Goal: Task Accomplishment & Management: Manage account settings

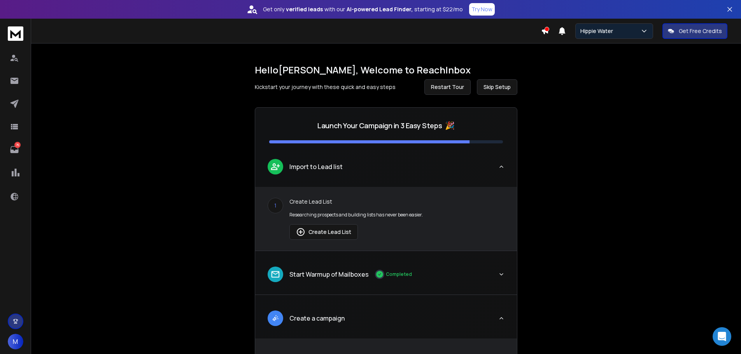
click at [620, 35] on div "Hippie Water" at bounding box center [614, 31] width 68 height 8
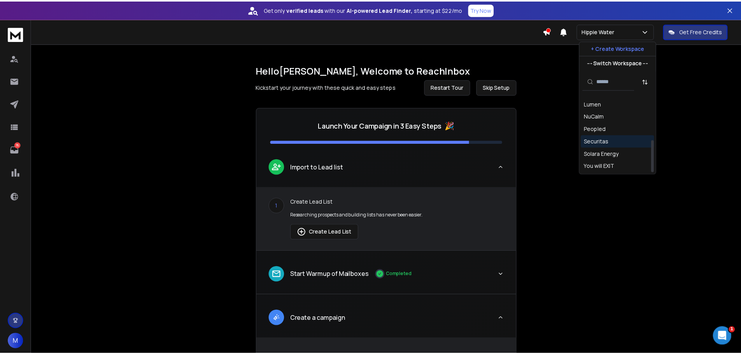
scroll to position [70, 0]
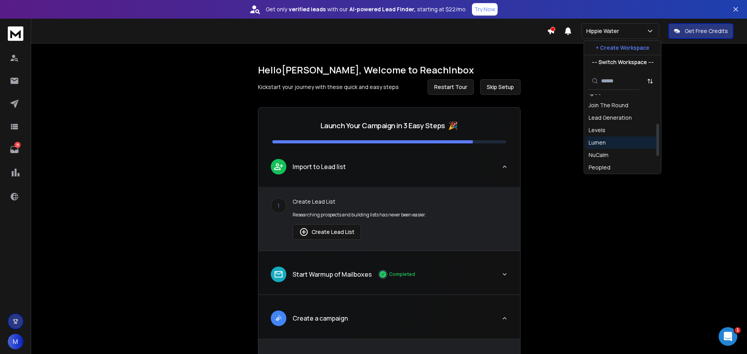
click at [621, 142] on div "Lumen" at bounding box center [622, 143] width 74 height 12
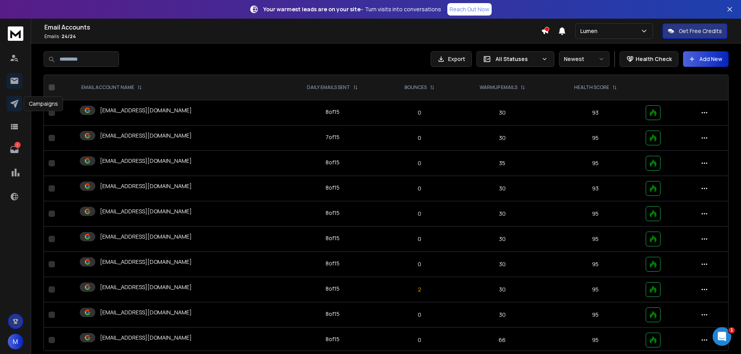
click at [16, 105] on icon at bounding box center [14, 104] width 8 height 8
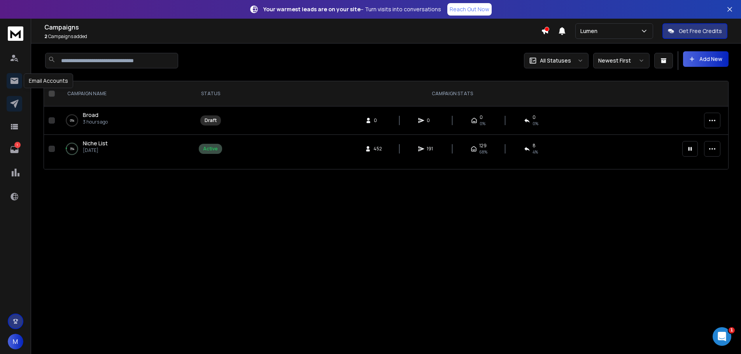
click at [15, 80] on icon at bounding box center [15, 81] width 8 height 6
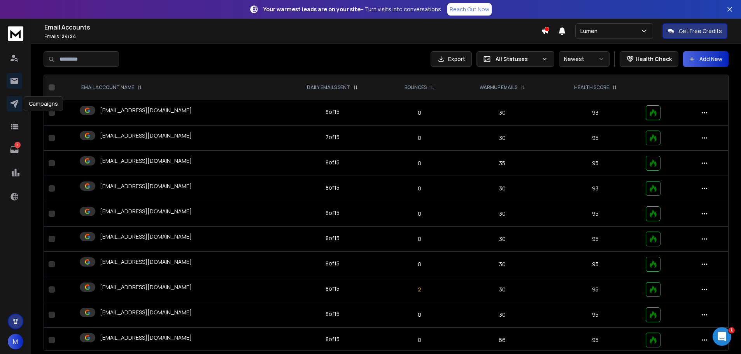
click at [12, 103] on icon at bounding box center [14, 104] width 8 height 8
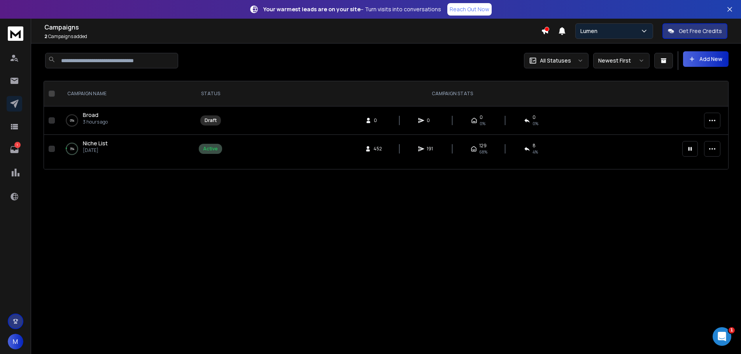
click at [631, 31] on div "Lumen" at bounding box center [614, 31] width 68 height 8
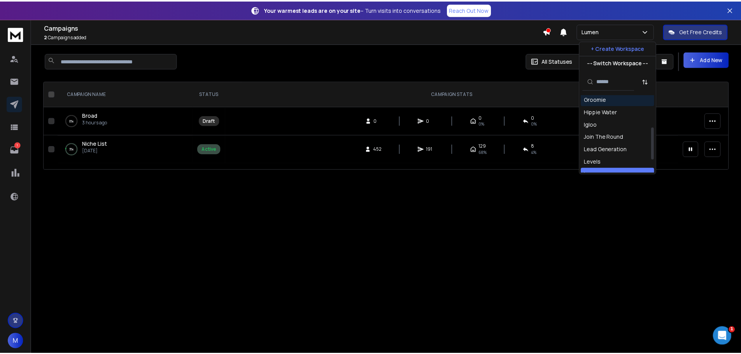
scroll to position [78, 0]
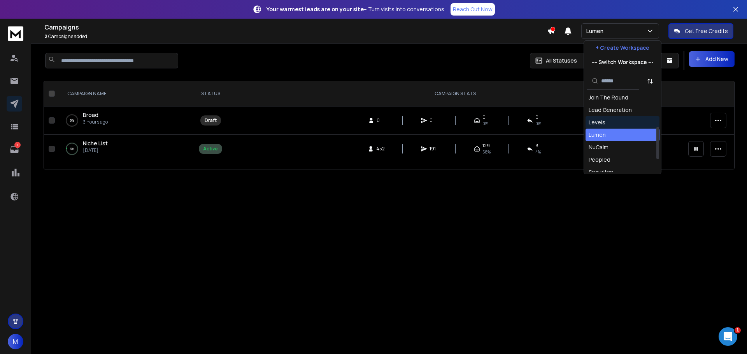
click at [616, 122] on div "Levels" at bounding box center [622, 122] width 74 height 12
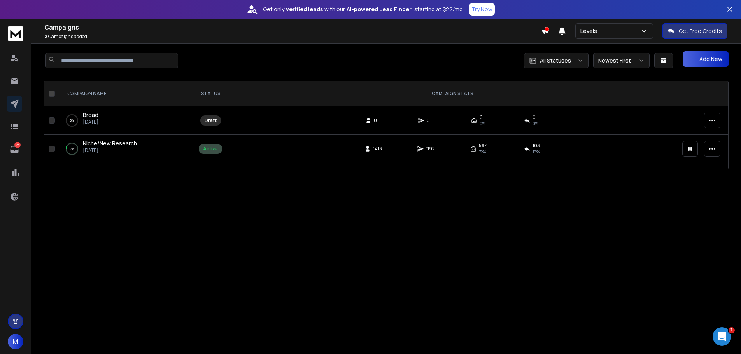
click at [130, 149] on p "[DATE]" at bounding box center [110, 150] width 54 height 6
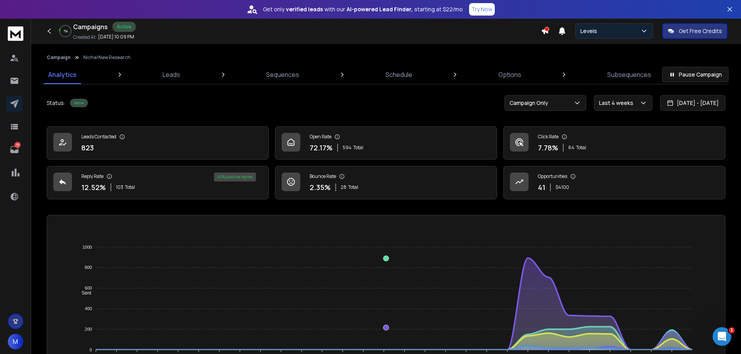
click at [618, 32] on div "Levels" at bounding box center [614, 31] width 68 height 8
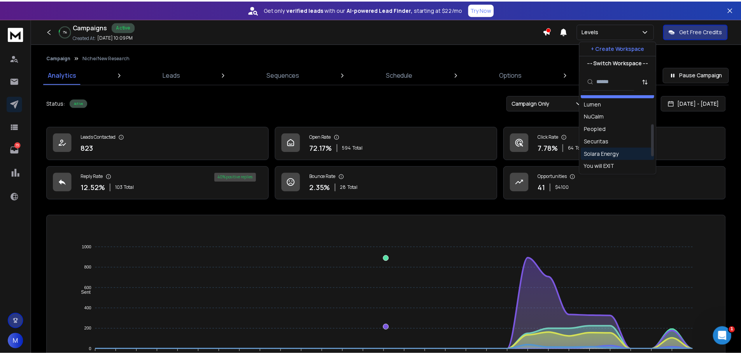
scroll to position [70, 0]
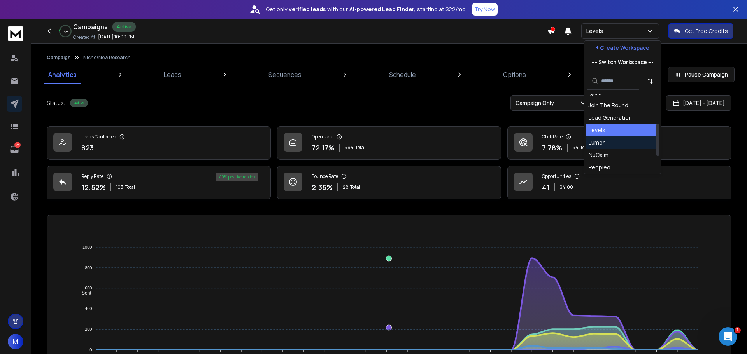
click at [622, 145] on div "Lumen" at bounding box center [622, 143] width 74 height 12
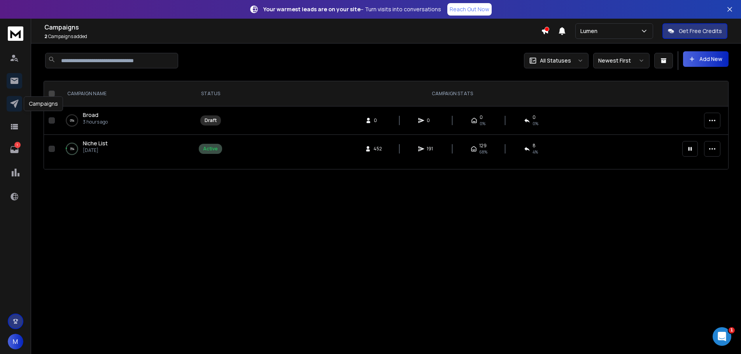
click at [19, 78] on link at bounding box center [15, 81] width 16 height 16
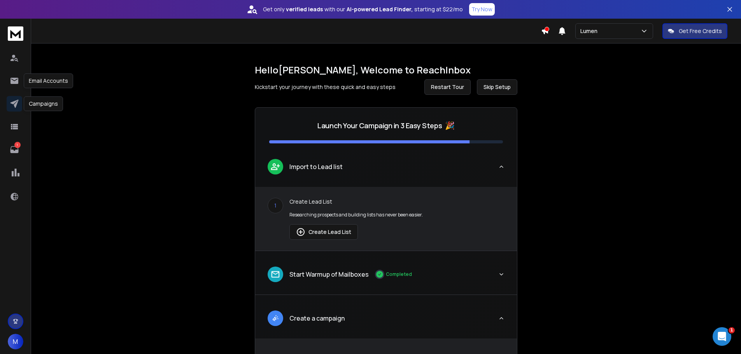
click at [12, 101] on icon at bounding box center [14, 103] width 9 height 9
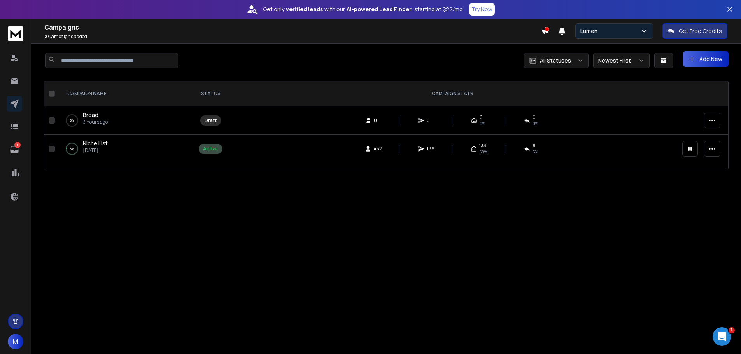
click at [617, 25] on button "Lumen" at bounding box center [614, 31] width 78 height 16
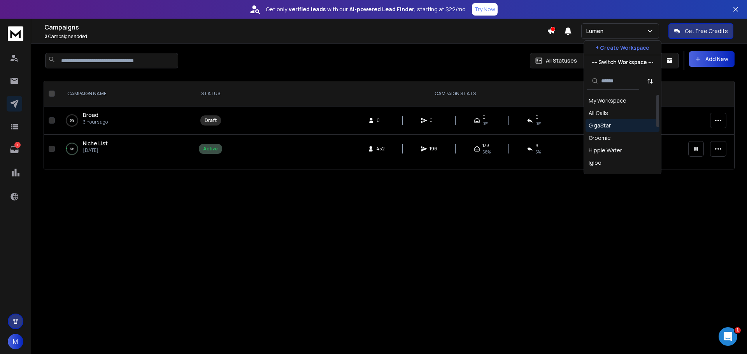
click at [625, 123] on div "GigaStar" at bounding box center [622, 125] width 74 height 12
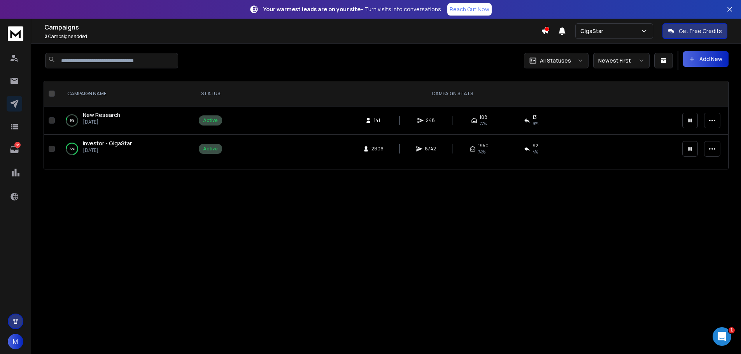
drag, startPoint x: 622, startPoint y: 32, endPoint x: 618, endPoint y: 40, distance: 8.4
click at [622, 32] on div "GigaStar" at bounding box center [614, 31] width 68 height 8
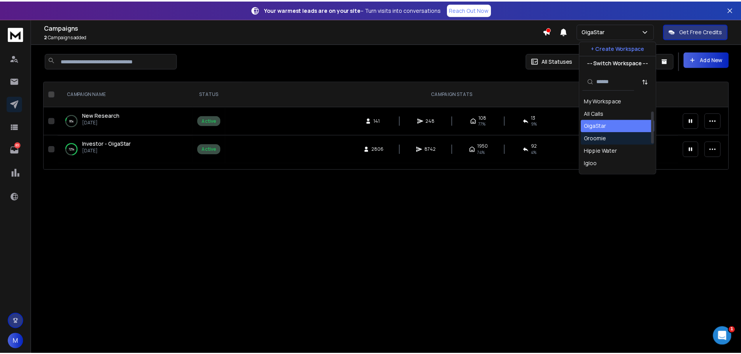
scroll to position [39, 0]
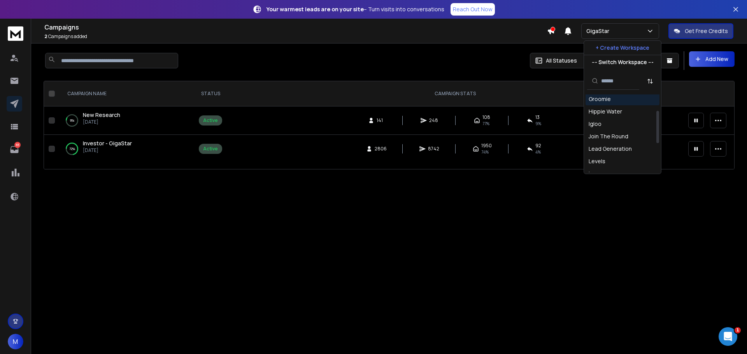
click at [615, 100] on div "Groomie" at bounding box center [622, 99] width 74 height 12
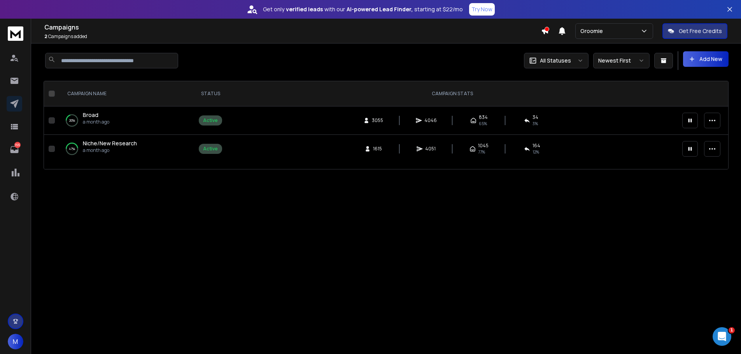
click at [336, 125] on div "3055 4046 834 65 % 34 3 %" at bounding box center [451, 120] width 441 height 12
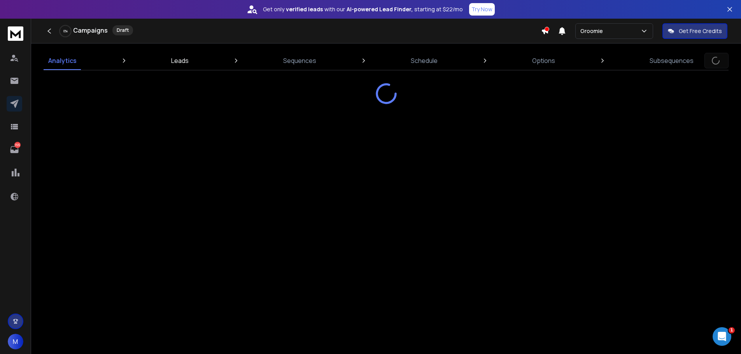
click at [180, 64] on p "Leads" at bounding box center [180, 60] width 18 height 9
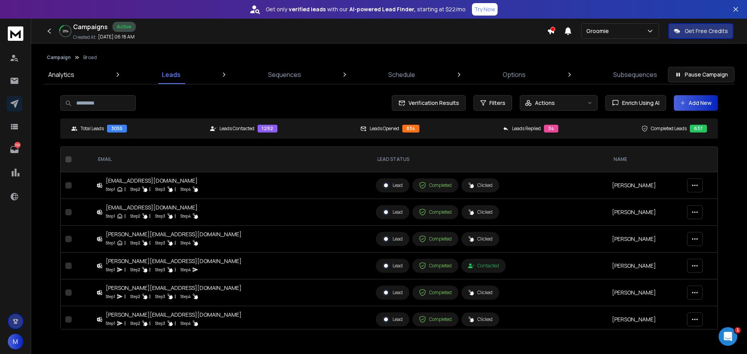
click at [70, 76] on p "Analytics" at bounding box center [61, 74] width 26 height 9
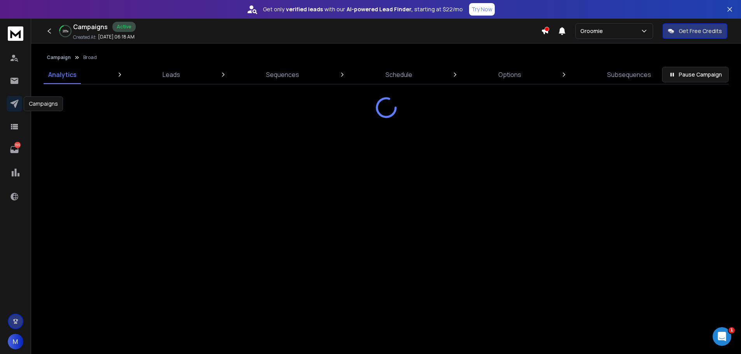
click at [12, 104] on icon at bounding box center [14, 104] width 8 height 8
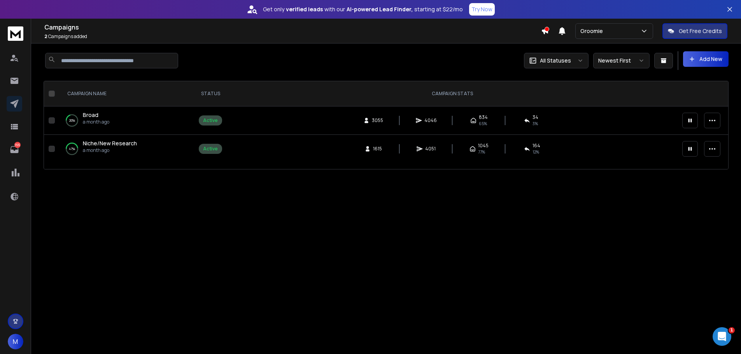
click at [286, 153] on div "1615 4051 1045 77 % 164 12 %" at bounding box center [451, 149] width 441 height 12
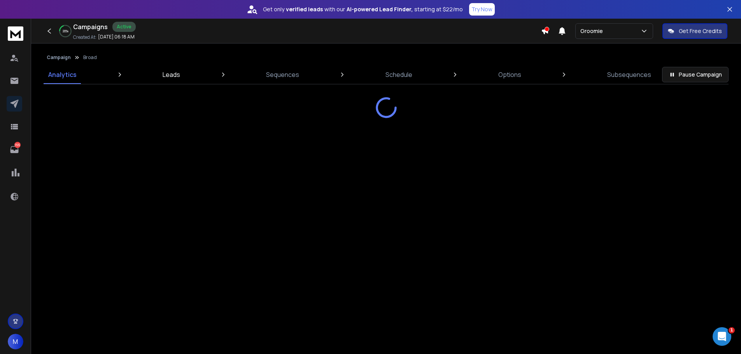
click at [176, 74] on p "Leads" at bounding box center [172, 74] width 18 height 9
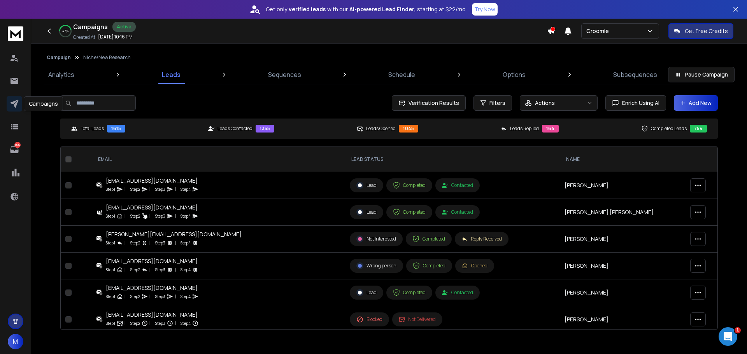
click at [16, 102] on icon at bounding box center [14, 103] width 9 height 9
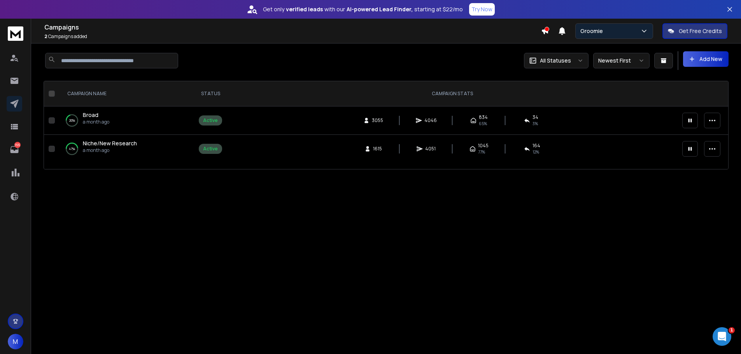
click at [612, 30] on div "Groomie" at bounding box center [614, 31] width 68 height 8
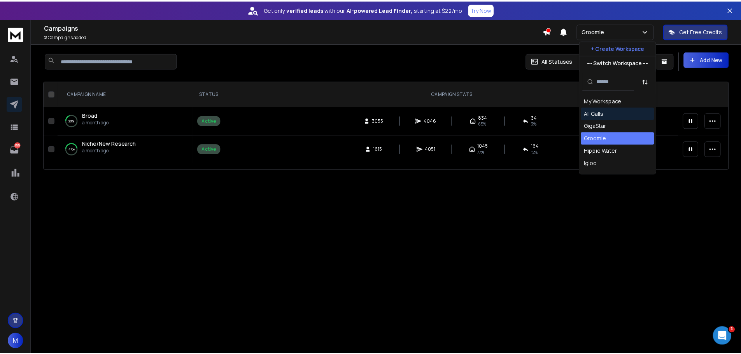
scroll to position [78, 0]
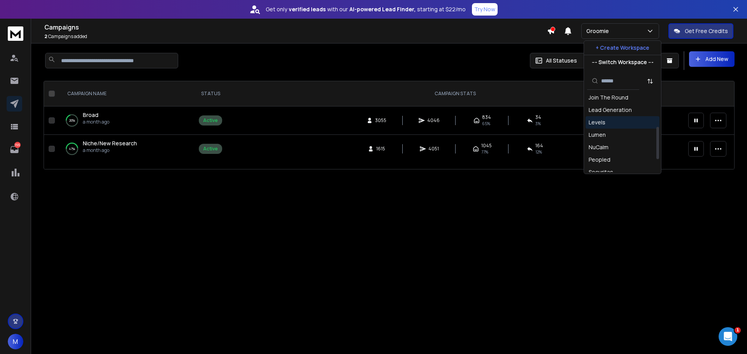
click at [618, 126] on div "Levels" at bounding box center [622, 122] width 74 height 12
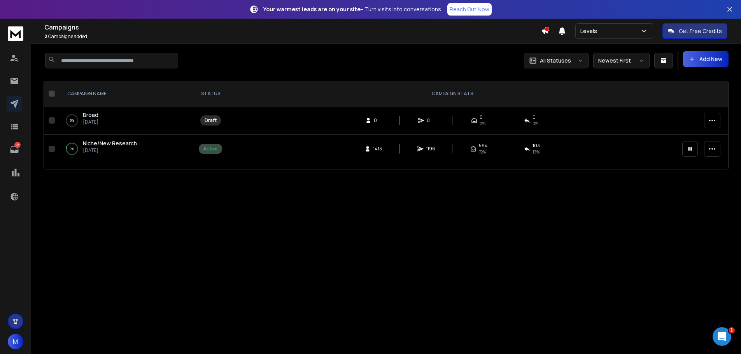
click at [268, 149] on div "1413 1196 594 72 % 103 13 %" at bounding box center [451, 149] width 441 height 12
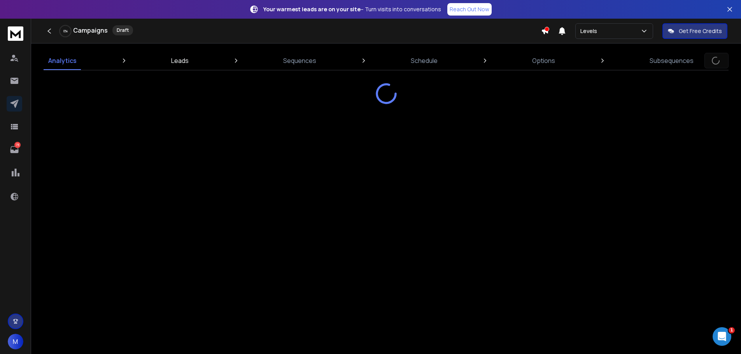
click at [179, 60] on p "Leads" at bounding box center [180, 60] width 18 height 9
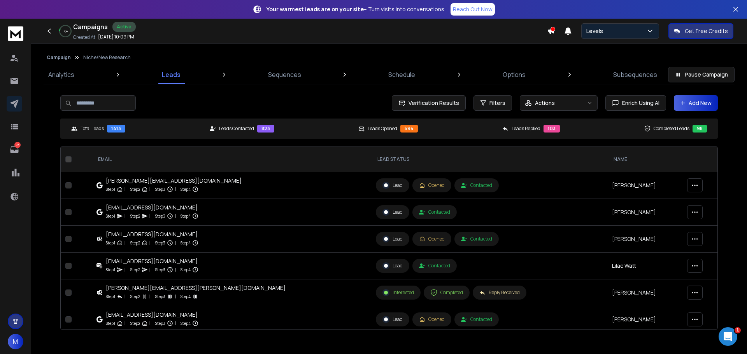
click at [617, 38] on button "Levels" at bounding box center [620, 31] width 78 height 16
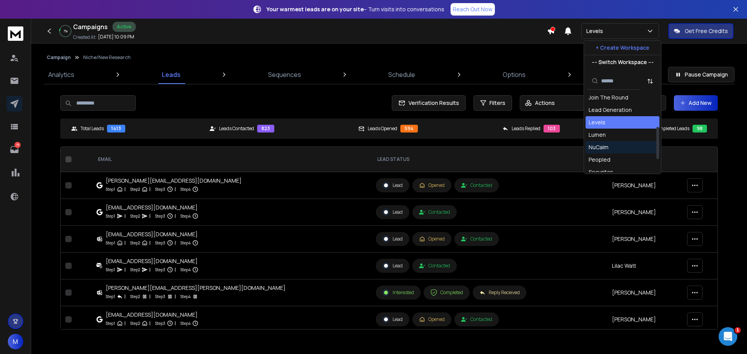
scroll to position [109, 0]
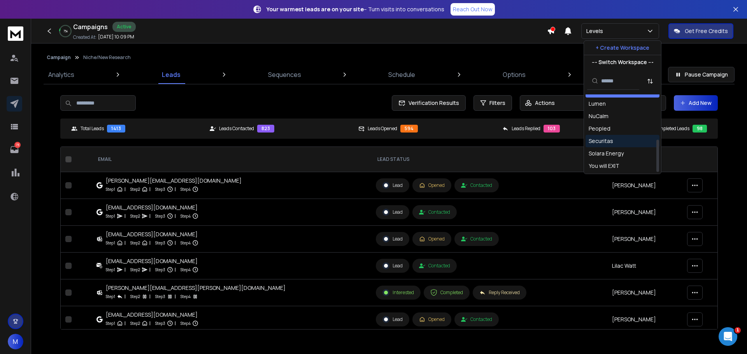
click at [620, 154] on div "Solara Energy" at bounding box center [606, 154] width 35 height 8
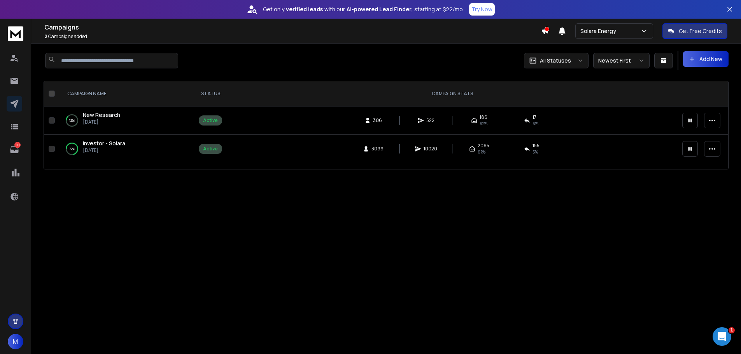
click at [293, 147] on div "3099 10020 2065 67 % 155 5 %" at bounding box center [451, 149] width 441 height 12
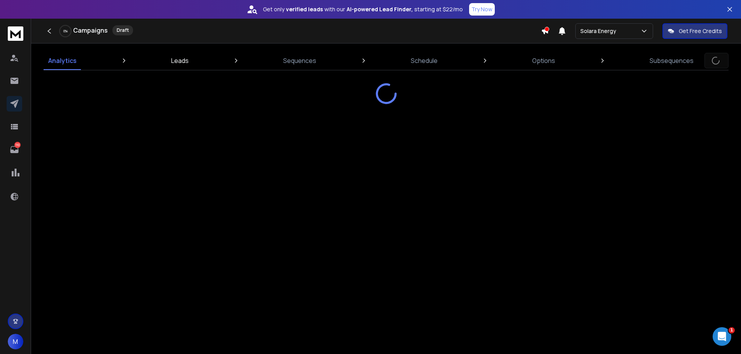
click at [185, 59] on p "Leads" at bounding box center [180, 60] width 18 height 9
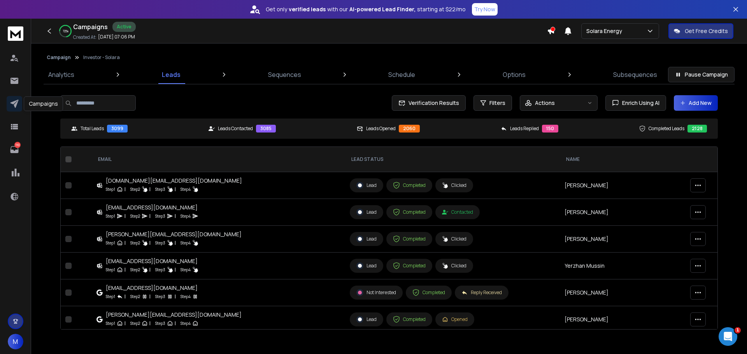
click at [14, 101] on icon at bounding box center [14, 104] width 8 height 8
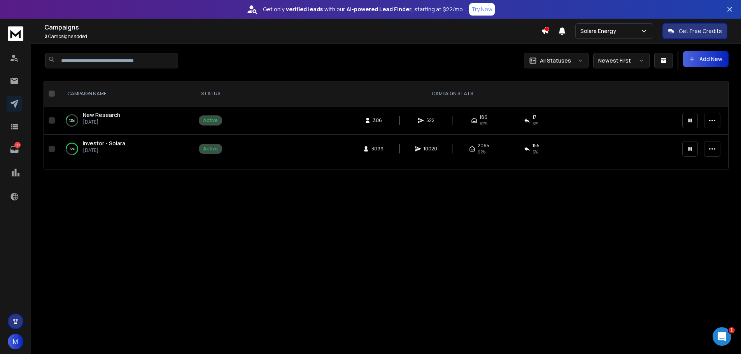
click at [315, 121] on div "306 522 186 62 % 17 6 %" at bounding box center [451, 120] width 441 height 12
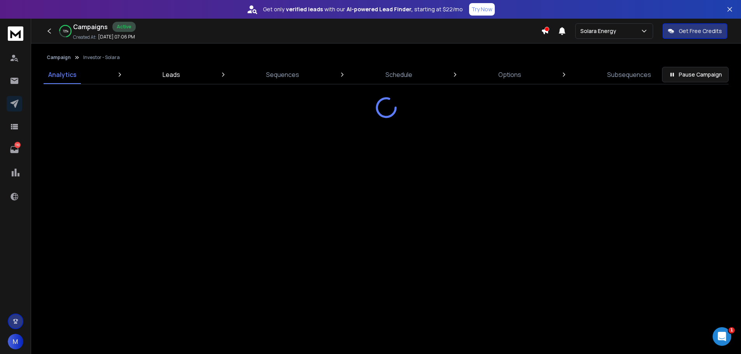
click at [170, 75] on p "Leads" at bounding box center [172, 74] width 18 height 9
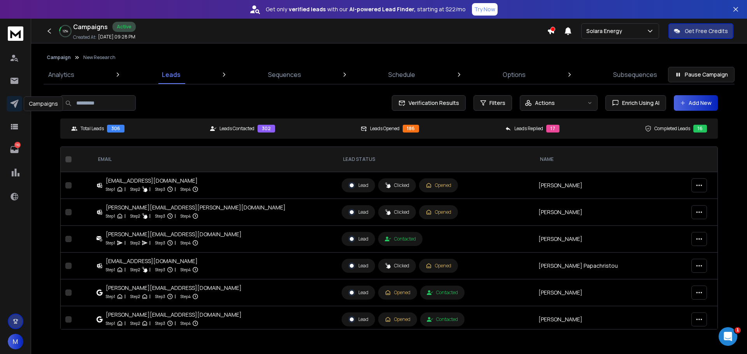
click at [14, 105] on icon at bounding box center [14, 104] width 8 height 8
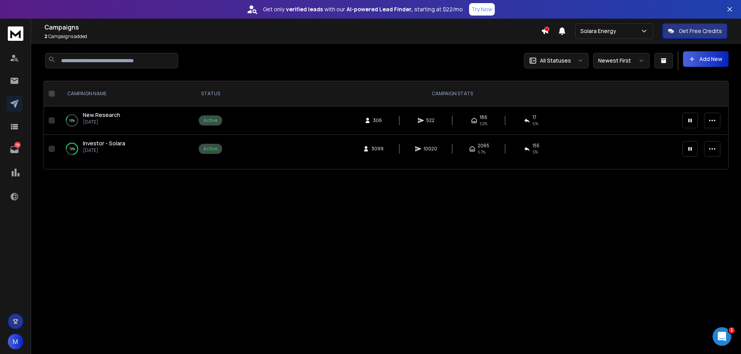
drag, startPoint x: 620, startPoint y: 33, endPoint x: 619, endPoint y: 39, distance: 5.8
click at [619, 33] on p "Solara Energy" at bounding box center [599, 31] width 39 height 8
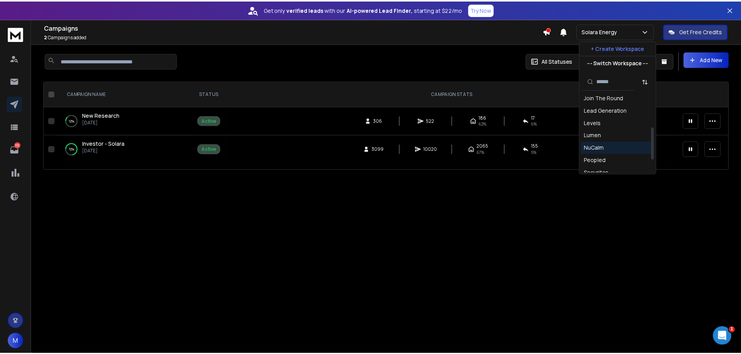
scroll to position [109, 0]
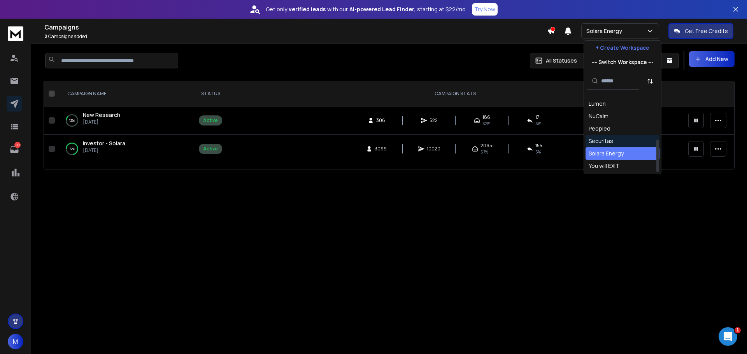
click at [617, 142] on div "Securitas" at bounding box center [622, 141] width 74 height 12
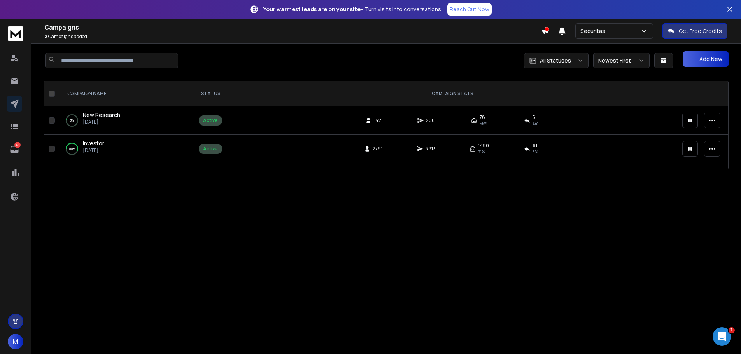
click at [298, 154] on div "2761 6913 1490 71 % 61 3 %" at bounding box center [451, 149] width 441 height 12
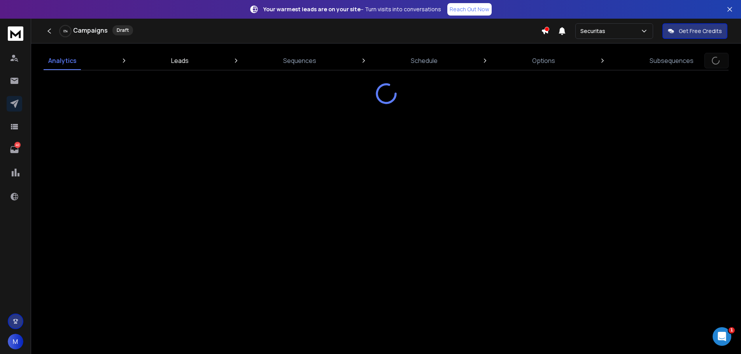
click at [177, 64] on p "Leads" at bounding box center [180, 60] width 18 height 9
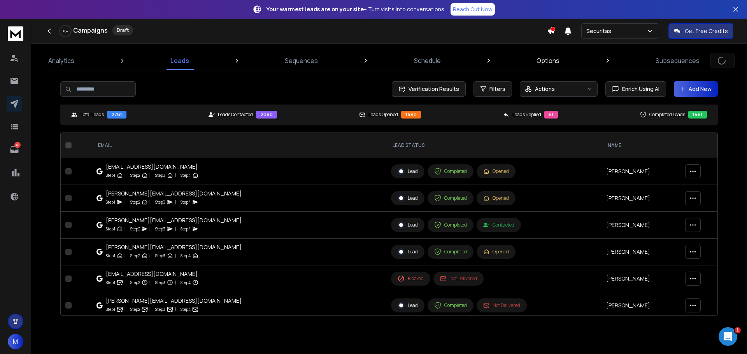
click at [551, 60] on p "Options" at bounding box center [547, 60] width 23 height 9
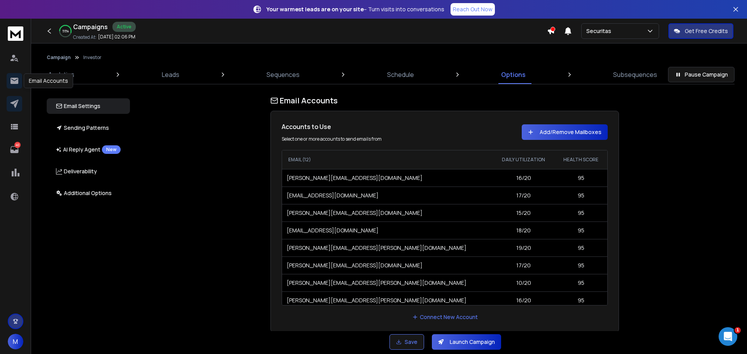
click at [12, 82] on icon at bounding box center [15, 81] width 8 height 6
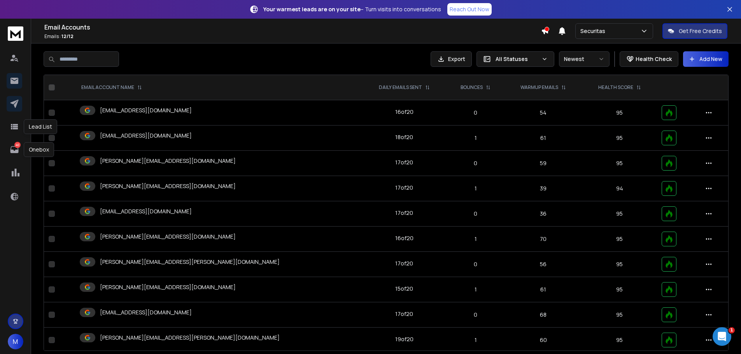
click at [12, 104] on icon at bounding box center [14, 103] width 9 height 9
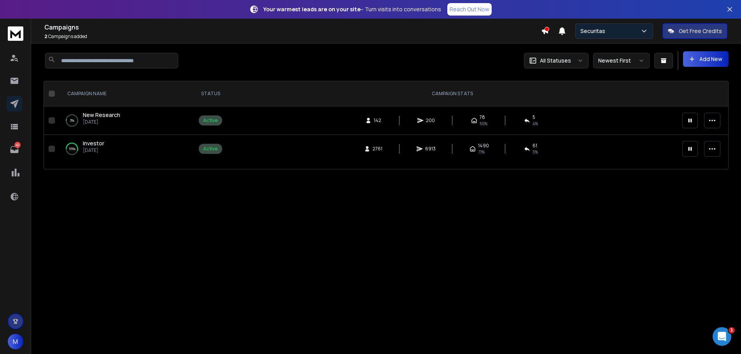
click at [636, 26] on button "Securitas" at bounding box center [614, 31] width 78 height 16
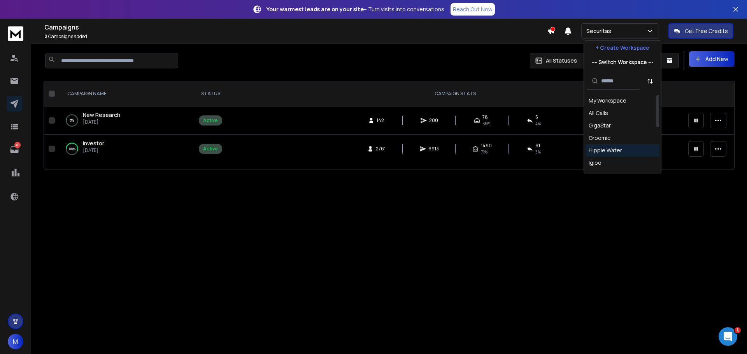
click at [618, 144] on div "Hippie Water" at bounding box center [622, 150] width 74 height 12
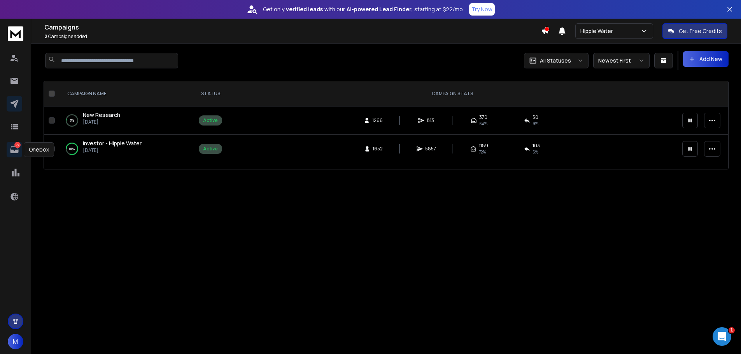
click at [11, 146] on icon at bounding box center [14, 149] width 9 height 9
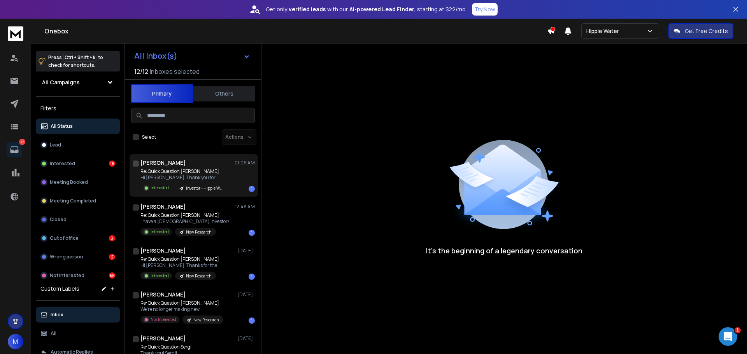
click at [206, 176] on p "Hi Alex, Thank you for" at bounding box center [184, 178] width 88 height 6
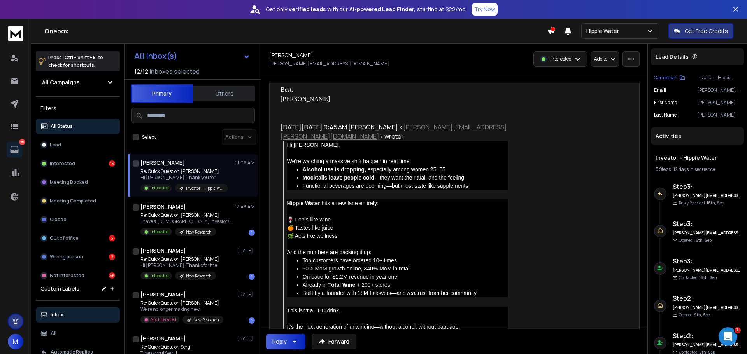
scroll to position [78, 0]
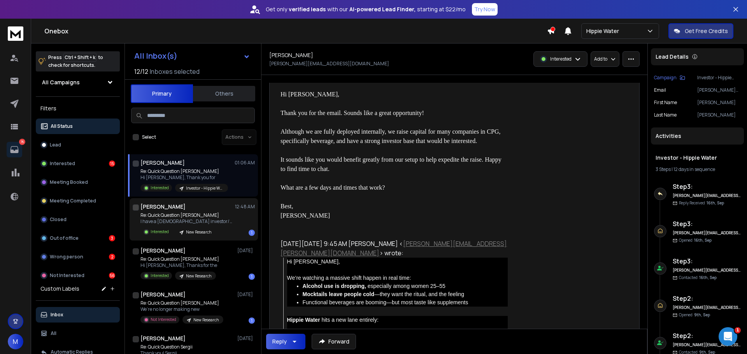
click at [208, 218] on p "Re: Quick Question David" at bounding box center [186, 215] width 93 height 6
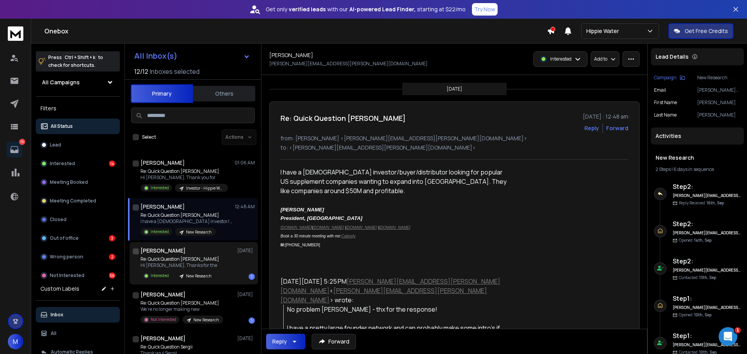
click at [210, 256] on div "Courtney Sawatzke 15 Sep Re: Quick Question Courtney Hi Alex, Thanks for the In…" at bounding box center [197, 263] width 114 height 33
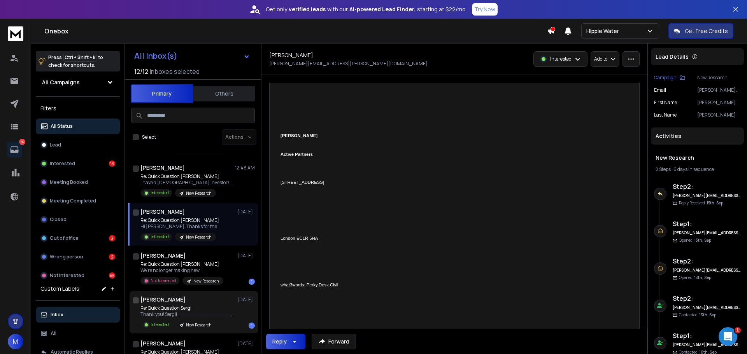
scroll to position [117, 0]
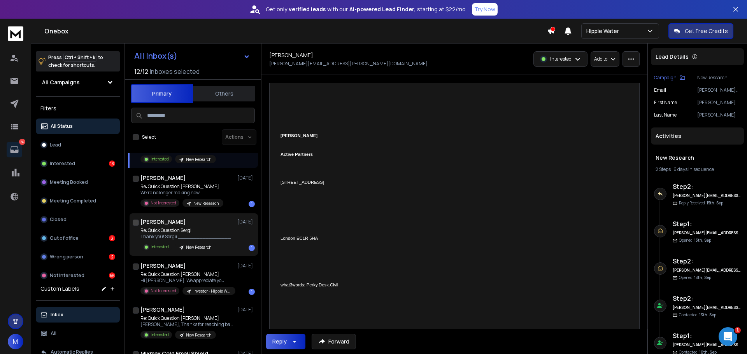
click at [213, 236] on p "Thank you! Sergii ________________________________ Від: alex@tastehippiewater.c…" at bounding box center [186, 237] width 93 height 6
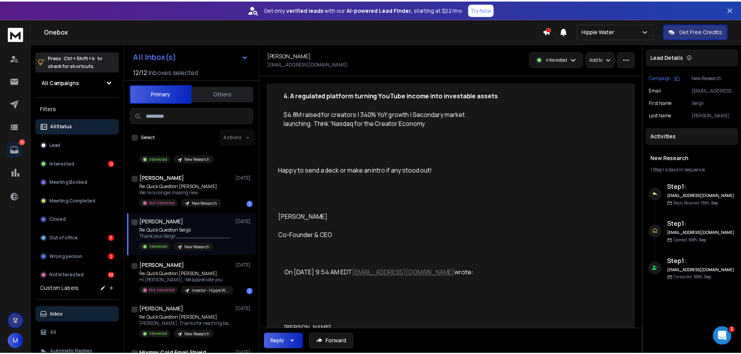
scroll to position [0, 0]
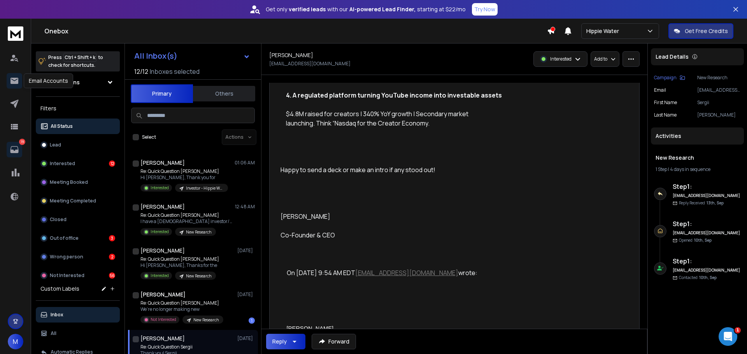
click at [9, 81] on link at bounding box center [15, 81] width 16 height 16
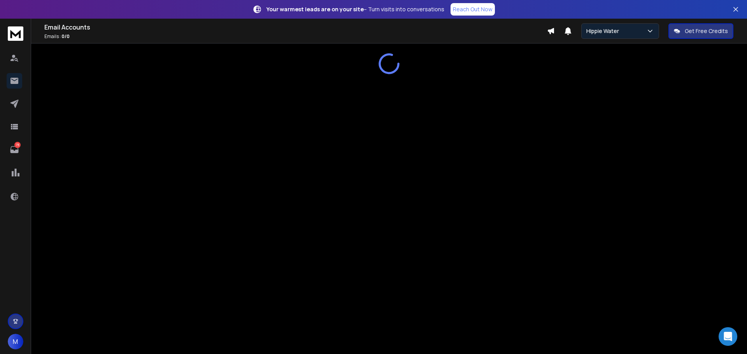
click at [645, 32] on div "Hippie Water" at bounding box center [620, 31] width 68 height 8
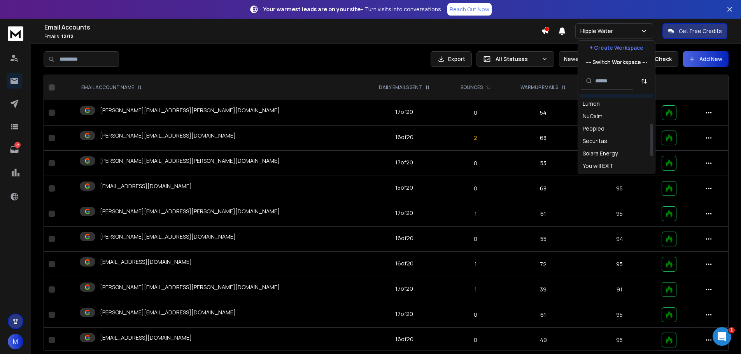
scroll to position [70, 0]
click at [607, 138] on div "Lumen" at bounding box center [617, 143] width 74 height 12
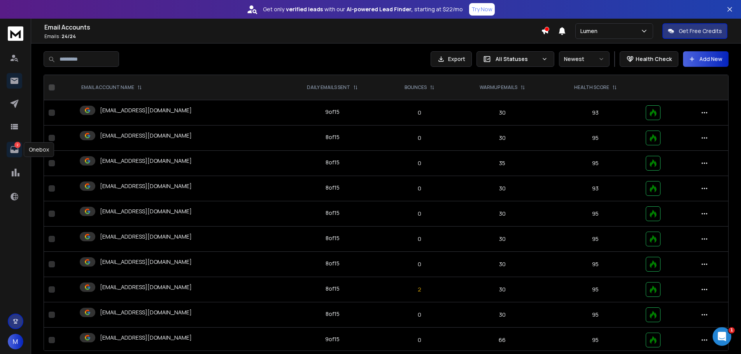
click at [16, 147] on p "2" at bounding box center [17, 145] width 6 height 6
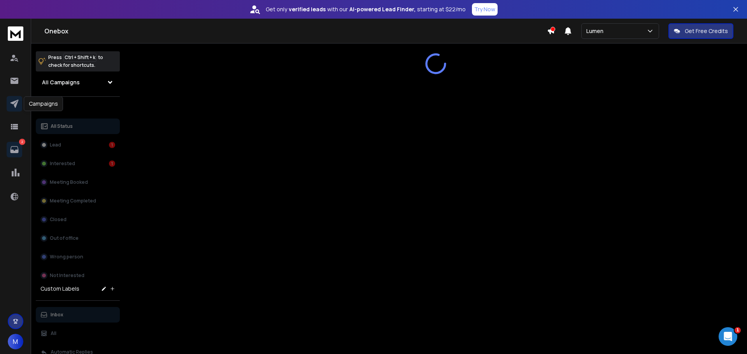
click at [14, 105] on icon at bounding box center [14, 104] width 8 height 8
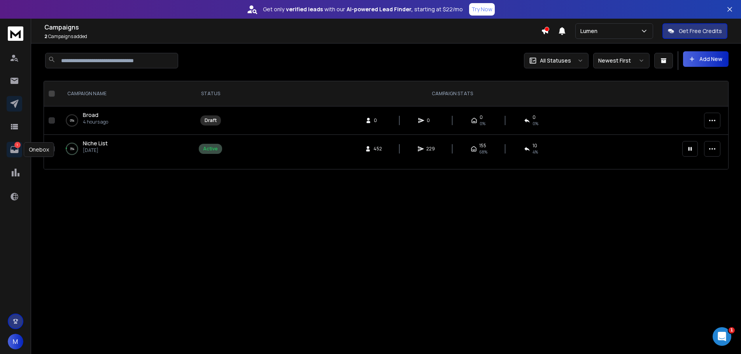
click at [19, 149] on link "1" at bounding box center [15, 150] width 16 height 16
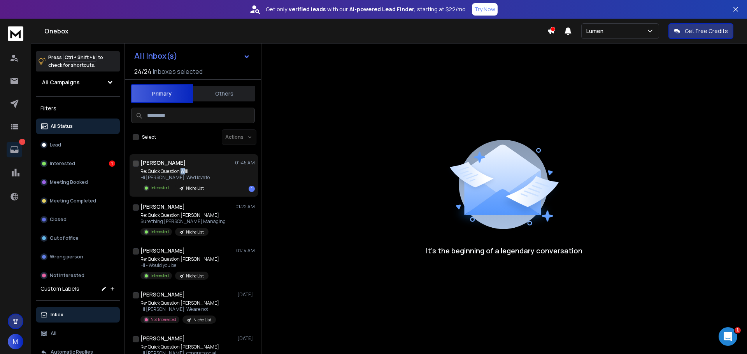
click at [185, 171] on p "Re: Quick Question Will" at bounding box center [174, 171] width 69 height 6
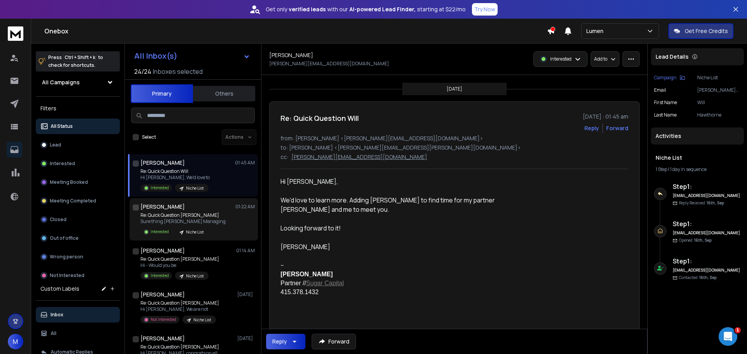
click at [205, 208] on div "[PERSON_NAME] 01:22 AM" at bounding box center [197, 207] width 114 height 8
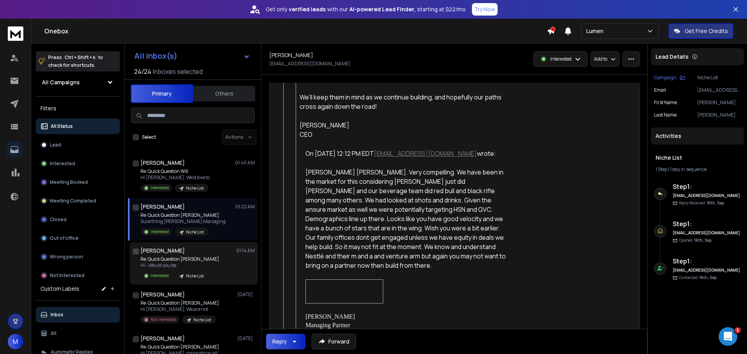
scroll to position [39, 0]
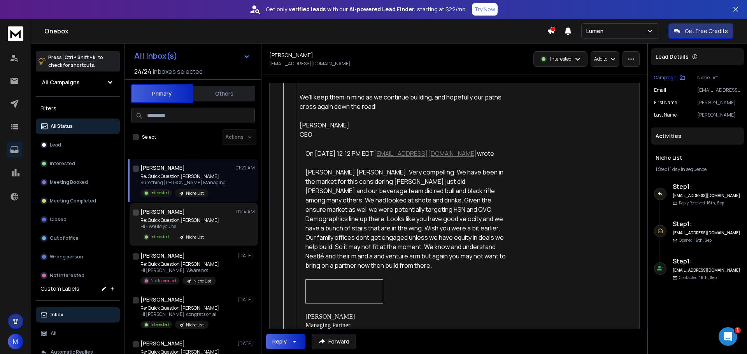
click at [207, 226] on p "Hi - Would you be" at bounding box center [179, 227] width 79 height 6
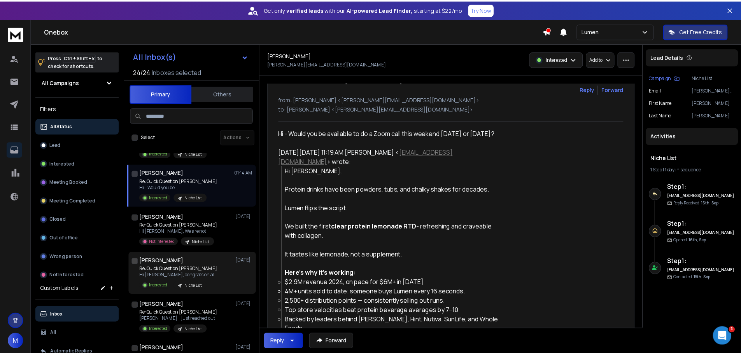
scroll to position [0, 0]
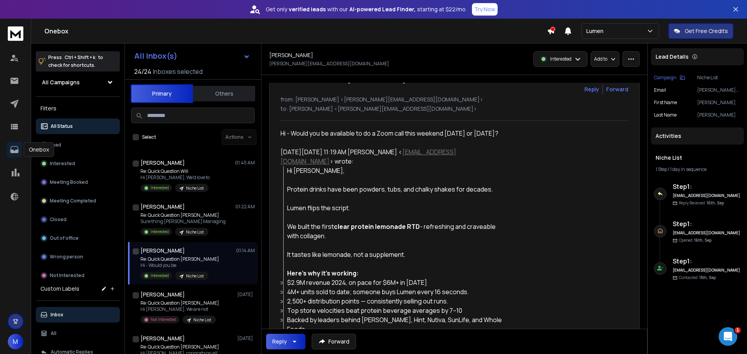
click at [16, 150] on icon at bounding box center [14, 149] width 8 height 7
click at [13, 102] on icon at bounding box center [14, 104] width 8 height 8
